Goal: Task Accomplishment & Management: Manage account settings

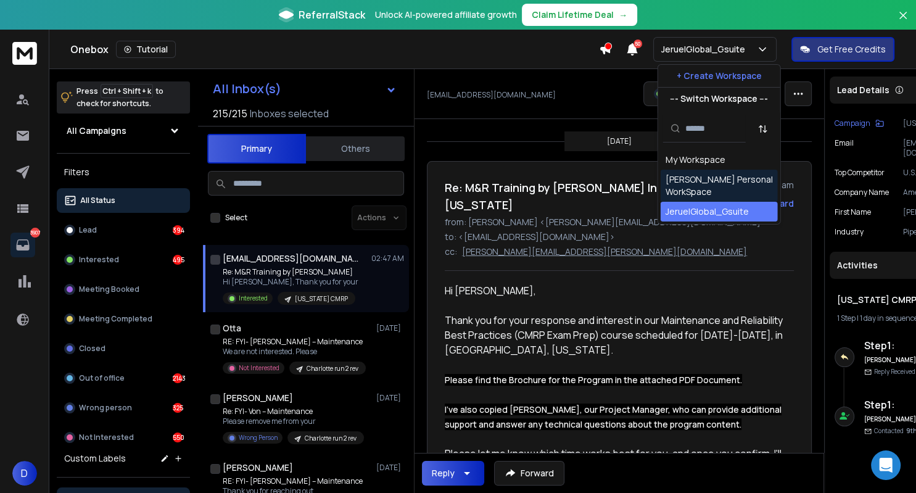
click at [680, 211] on div "JeruelGlobal_Gsuite" at bounding box center [706, 211] width 83 height 12
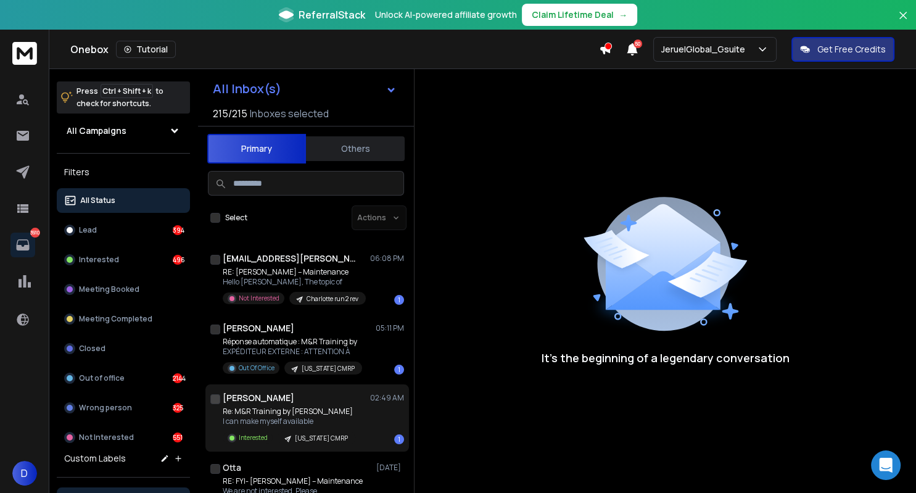
click at [300, 403] on div "[PERSON_NAME] 02:49 AM" at bounding box center [313, 398] width 181 height 12
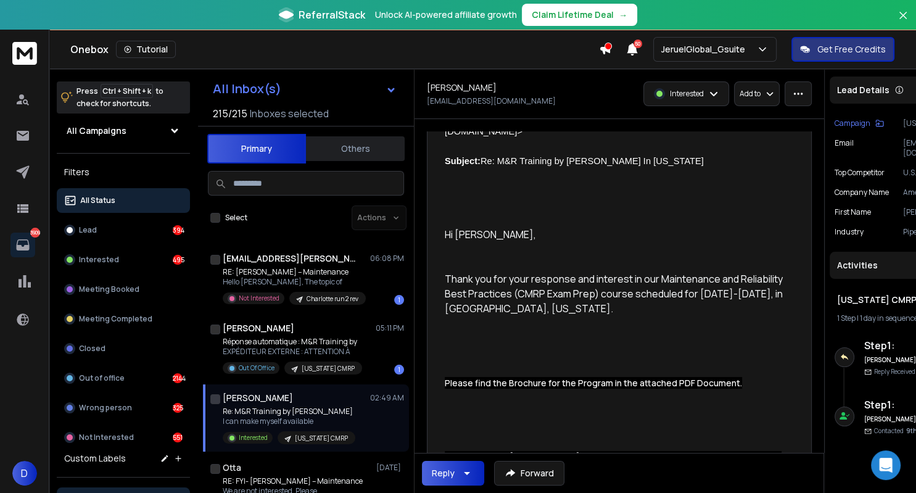
scroll to position [1038, 0]
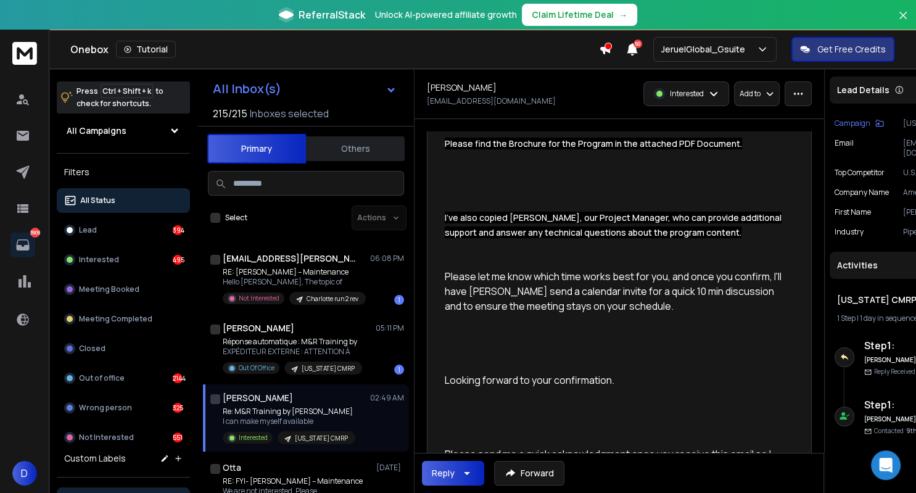
click at [218, 399] on button "button" at bounding box center [215, 399] width 10 height 10
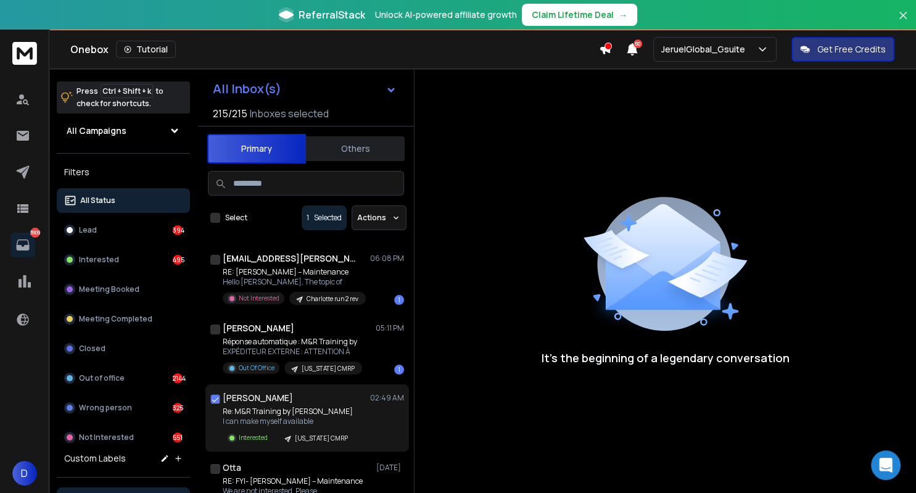
scroll to position [0, 0]
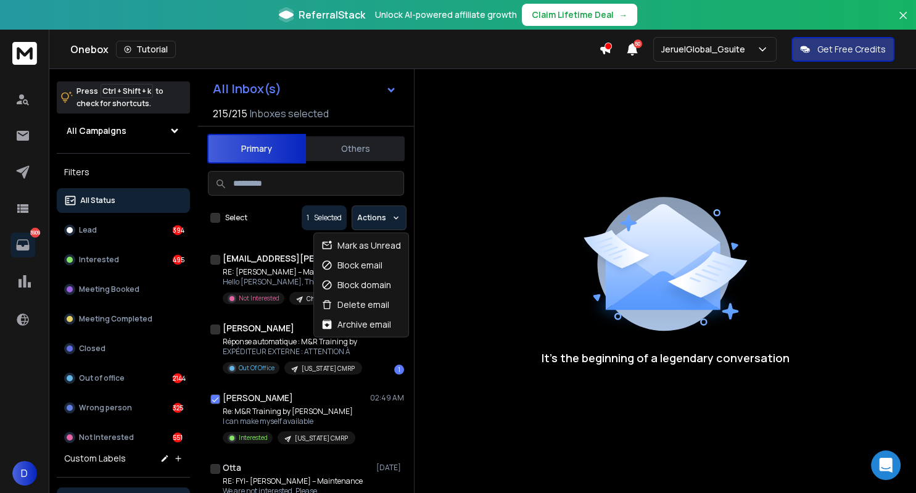
click at [382, 227] on button "Actions" at bounding box center [379, 217] width 55 height 25
click at [365, 250] on div "Mark as Unread" at bounding box center [361, 245] width 80 height 12
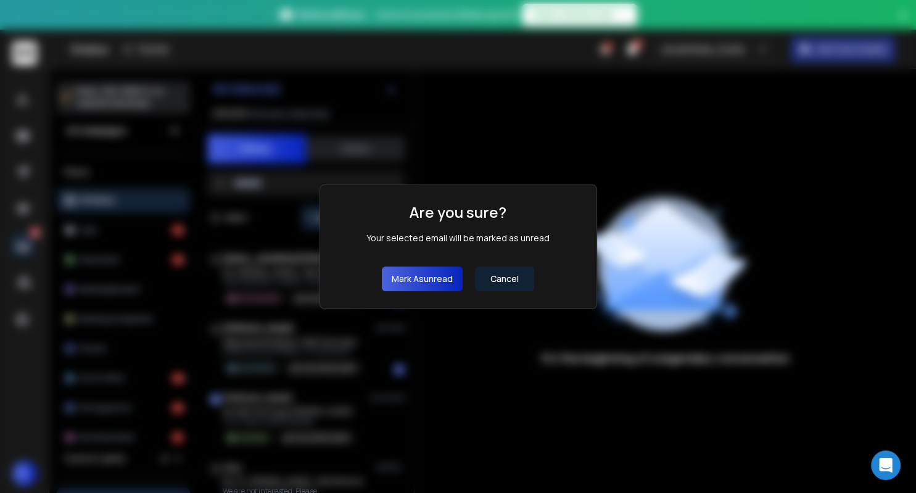
click at [394, 273] on p "Mark as unread" at bounding box center [422, 279] width 61 height 12
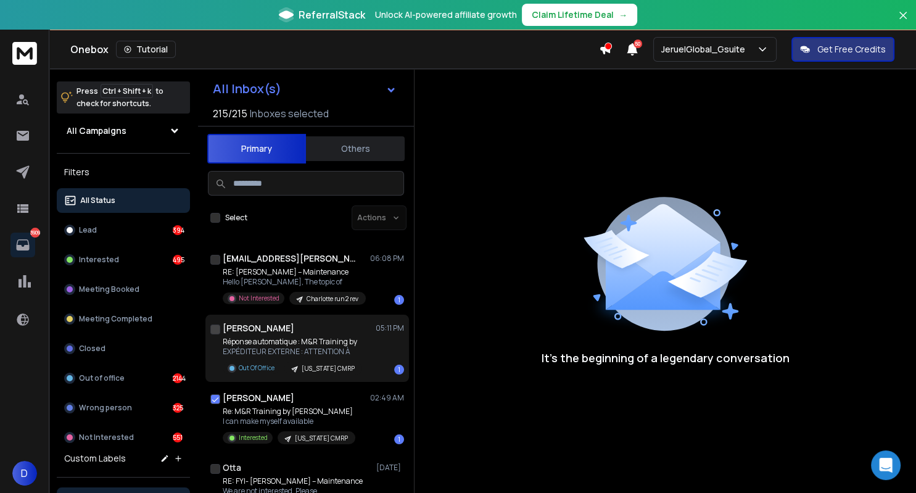
click at [332, 331] on div "Gaétan Belhumeur 05:11 PM" at bounding box center [313, 328] width 181 height 12
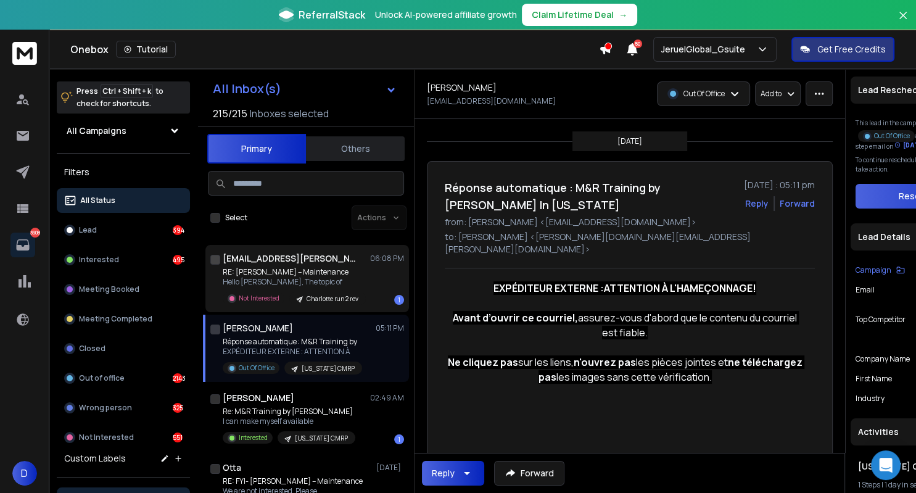
click at [277, 267] on div "alita.reibling@lonza.com 06:08 PM RE: FYI- Alita – Maintenance Hello Emily, The…" at bounding box center [313, 278] width 181 height 52
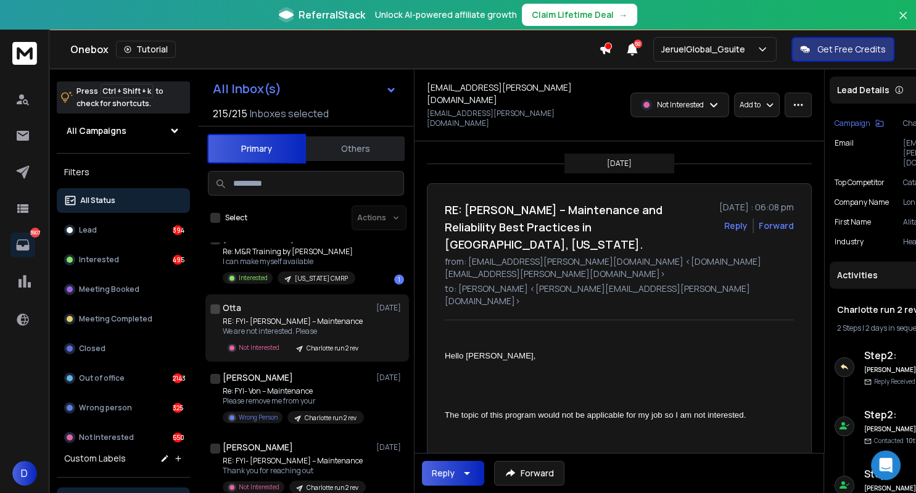
scroll to position [80, 0]
